Goal: Communication & Community: Answer question/provide support

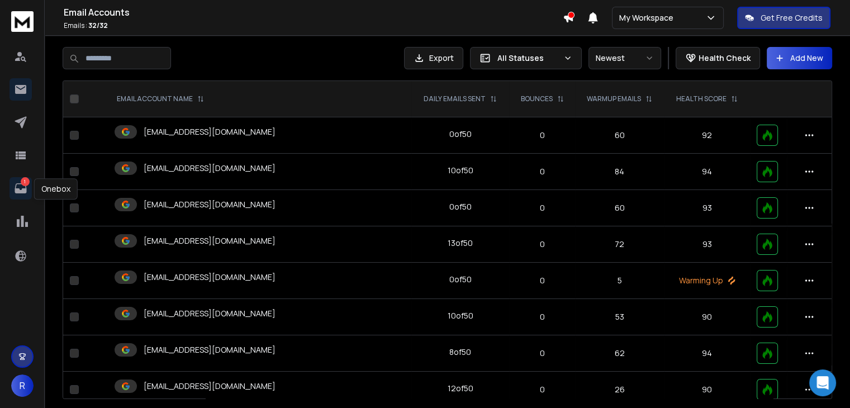
click at [17, 181] on link "1" at bounding box center [20, 188] width 22 height 22
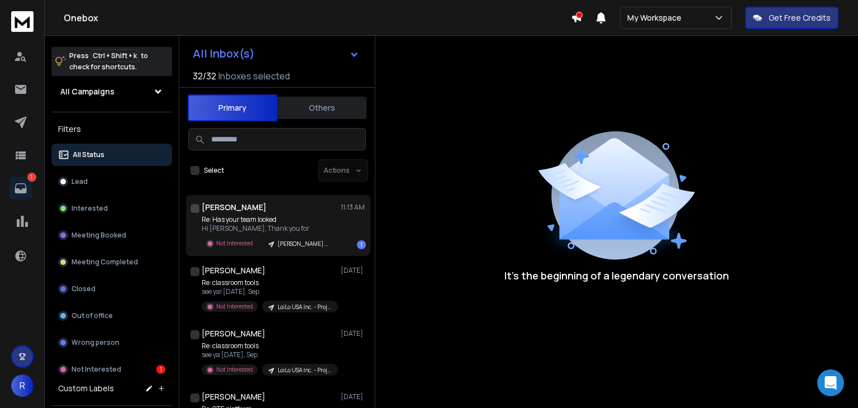
click at [294, 211] on div "[PERSON_NAME] 11:13 AM" at bounding box center [284, 207] width 164 height 11
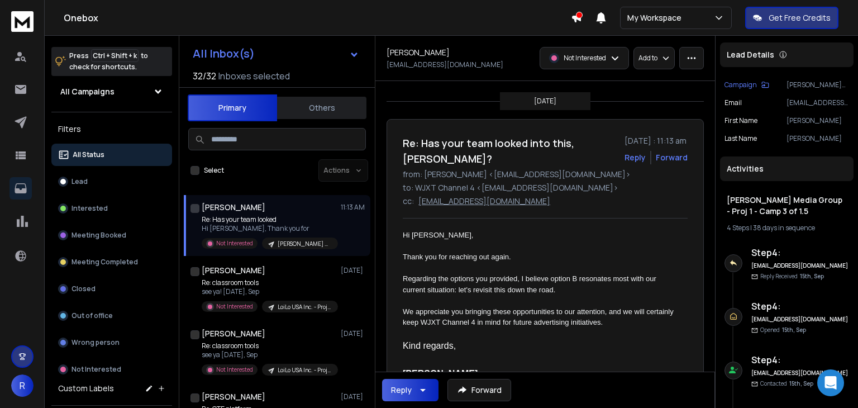
click at [573, 63] on div "Not Interested" at bounding box center [584, 57] width 88 height 21
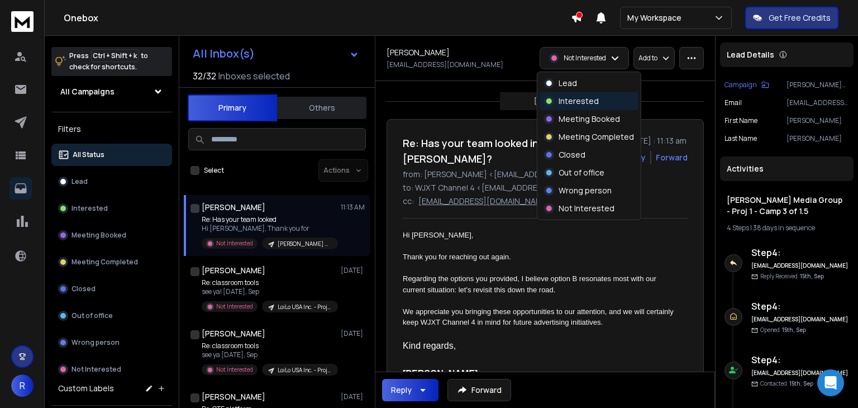
click at [583, 94] on div "Interested" at bounding box center [589, 101] width 99 height 18
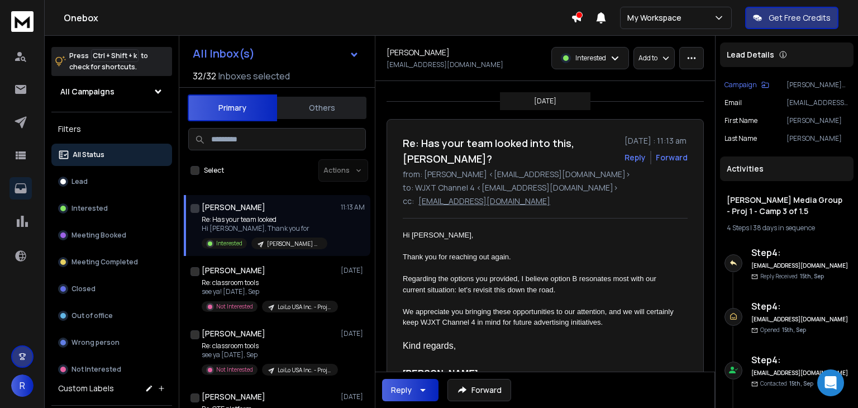
click at [402, 384] on div "Reply" at bounding box center [401, 389] width 21 height 11
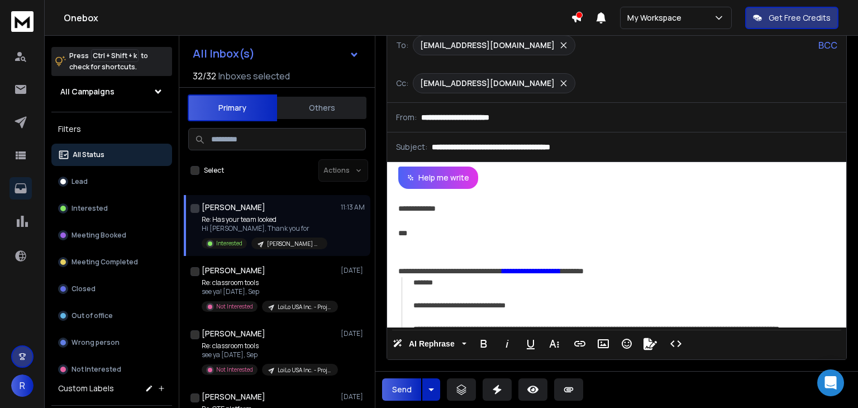
scroll to position [17, 0]
click at [460, 251] on div at bounding box center [615, 246] width 434 height 12
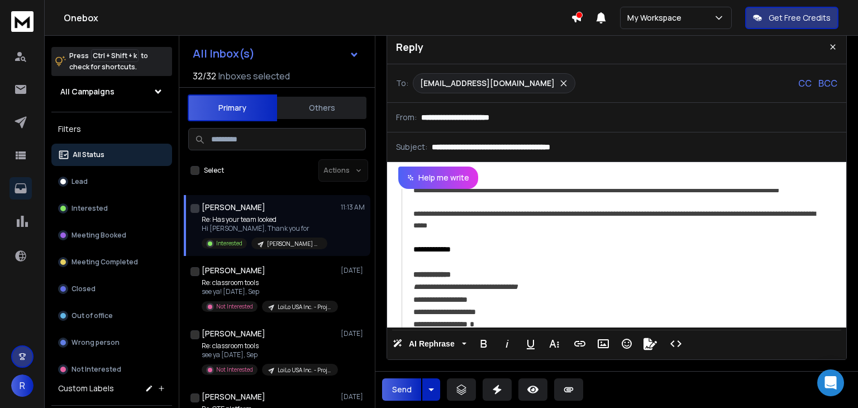
scroll to position [168, 0]
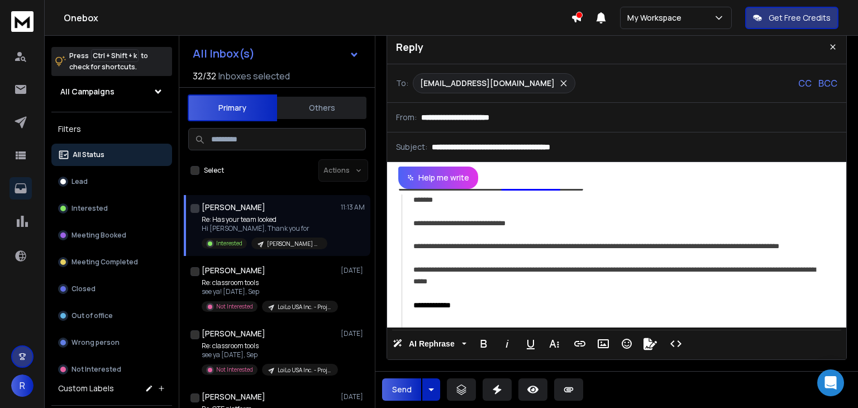
click at [398, 389] on button "Send" at bounding box center [401, 389] width 39 height 22
